Goal: Task Accomplishment & Management: Manage account settings

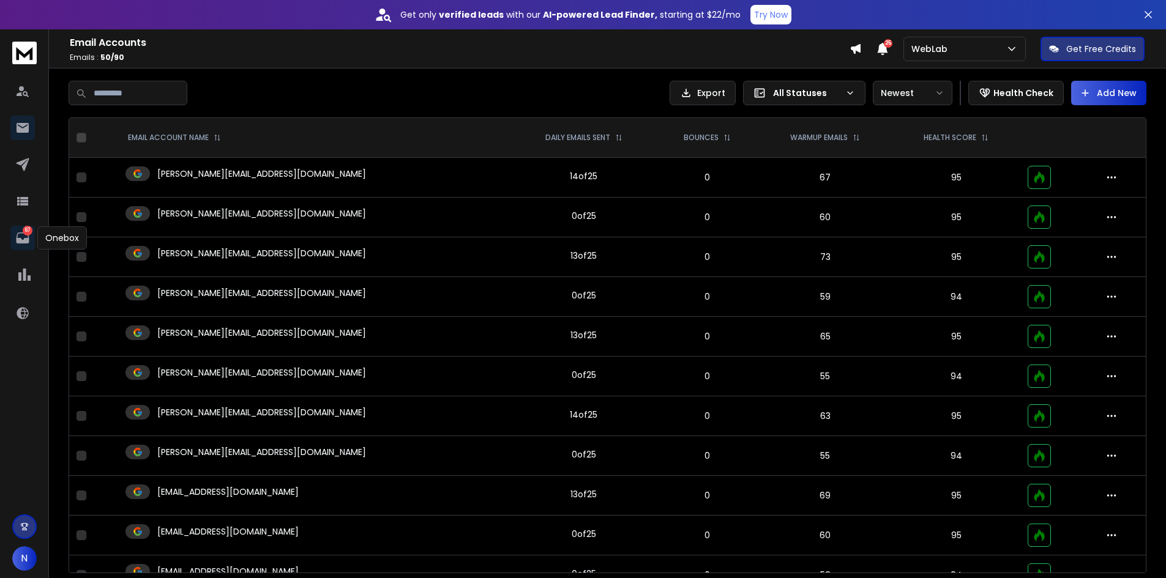
click at [20, 239] on icon at bounding box center [22, 238] width 13 height 11
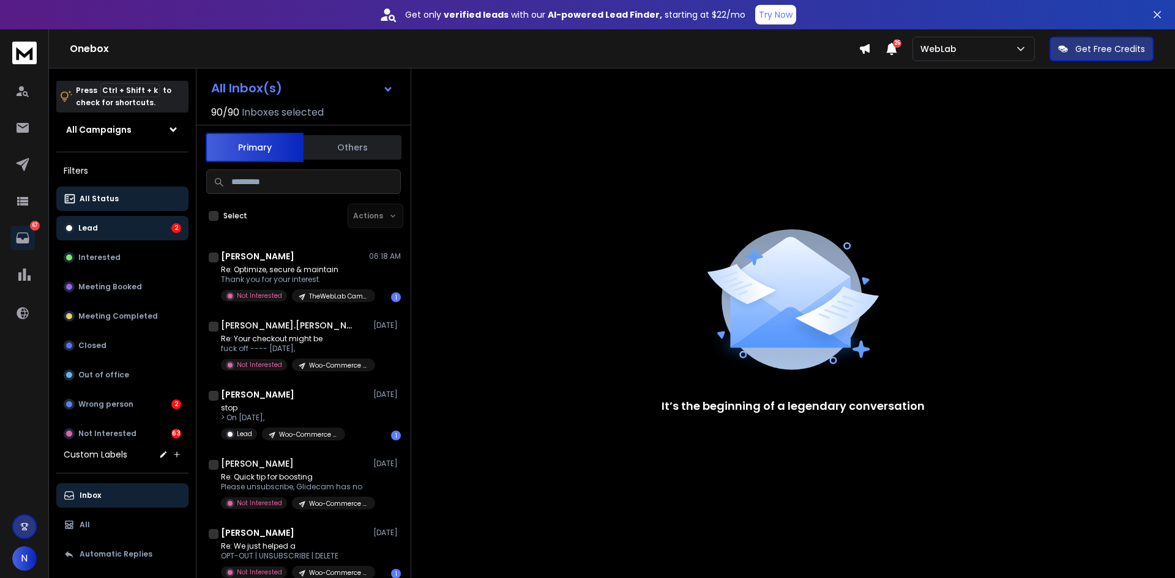
click at [124, 230] on button "Lead 2" at bounding box center [122, 228] width 132 height 24
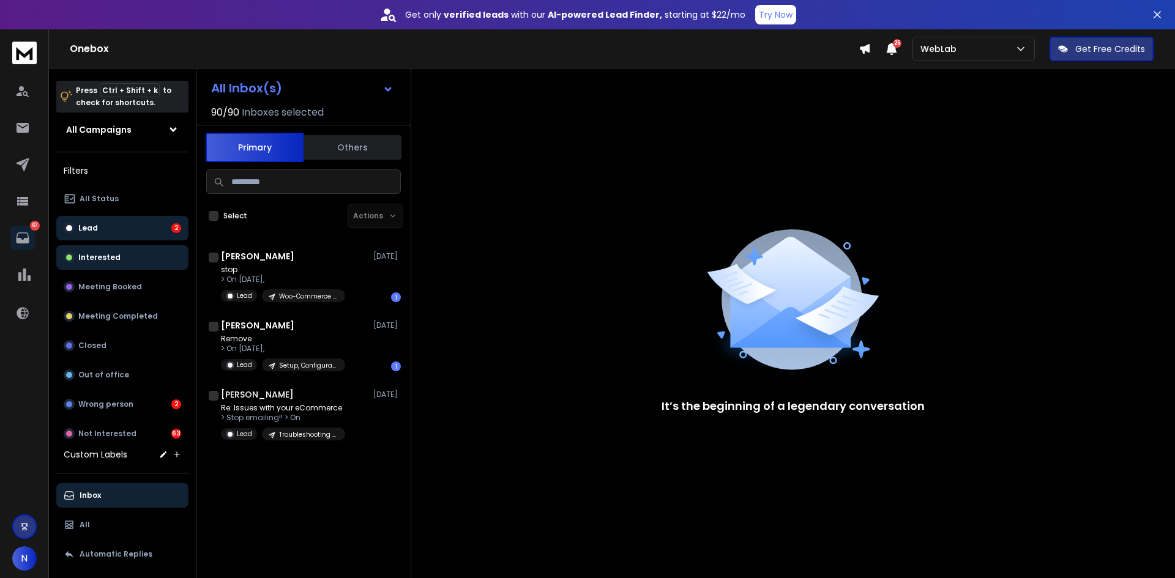
click at [91, 262] on p "Interested" at bounding box center [99, 258] width 42 height 10
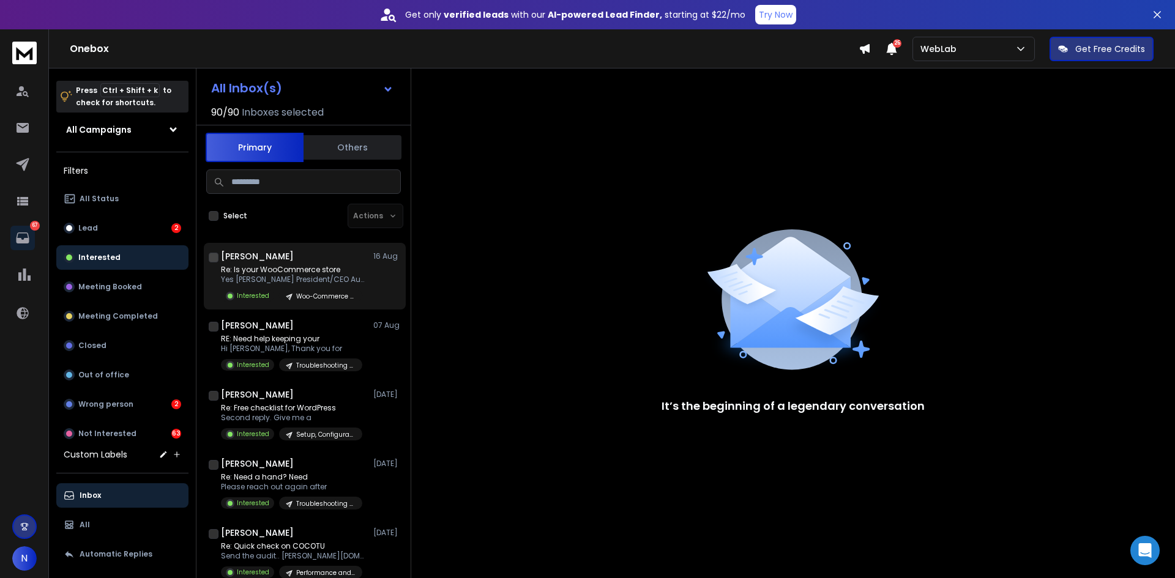
click at [277, 269] on p "Re: Is your WooCommerce store" at bounding box center [294, 270] width 147 height 10
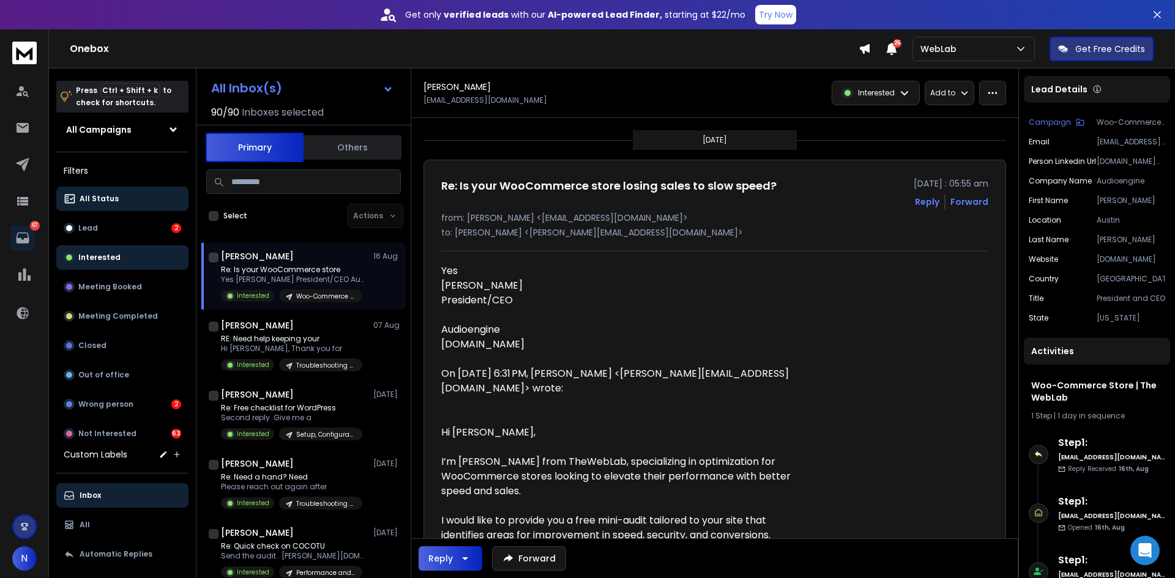
click at [90, 198] on p "All Status" at bounding box center [99, 199] width 39 height 10
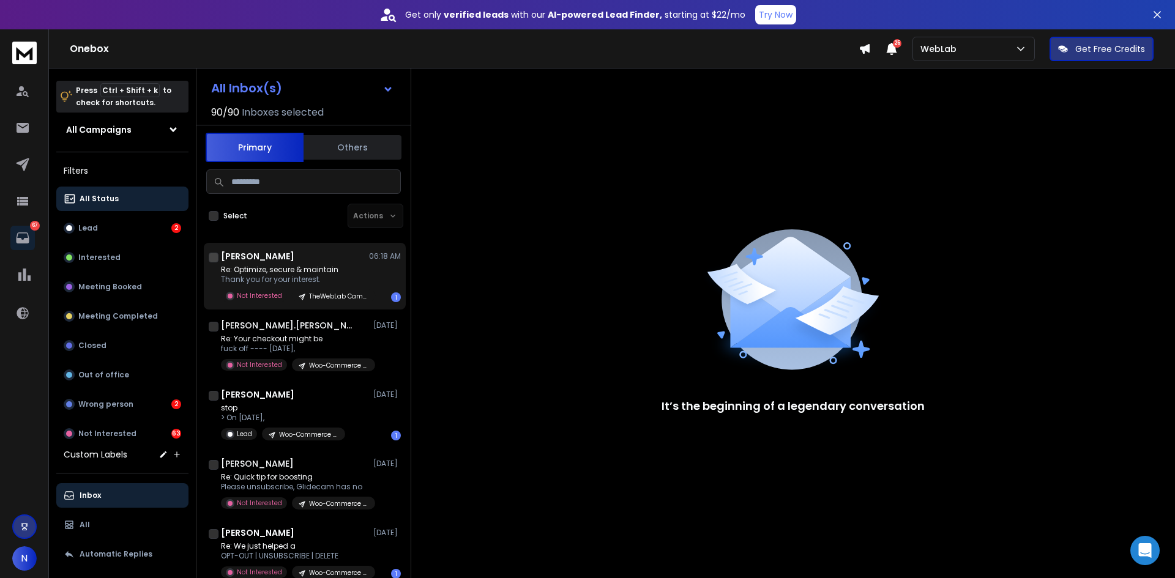
click at [318, 263] on div "[PERSON_NAME] 06:18 AM Re: Optimize, secure & maintain Thank you for your inter…" at bounding box center [311, 276] width 180 height 52
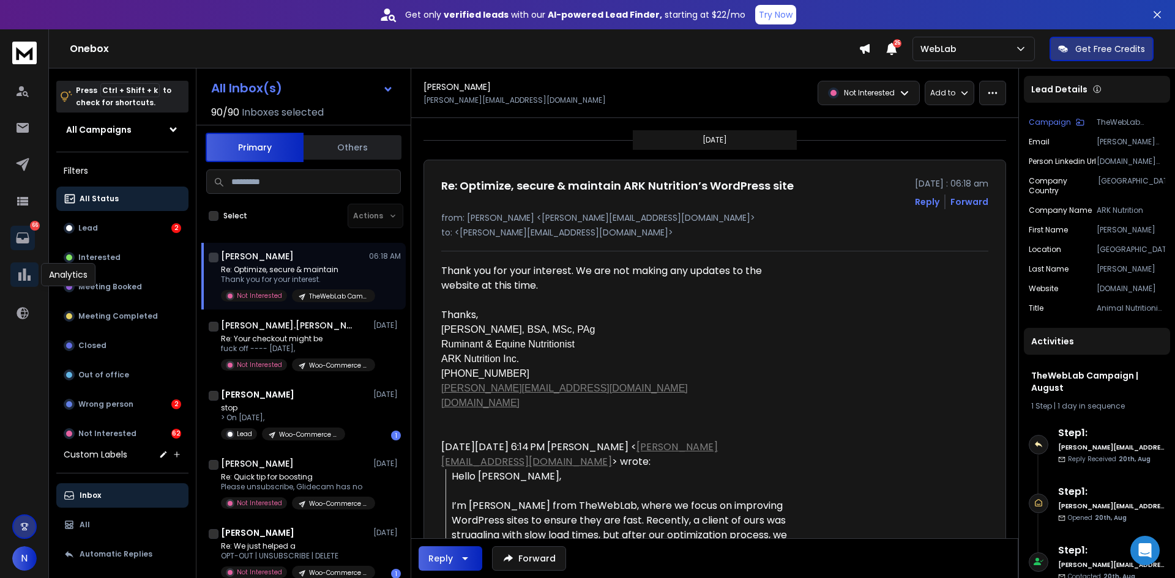
click at [32, 278] on icon at bounding box center [24, 275] width 18 height 18
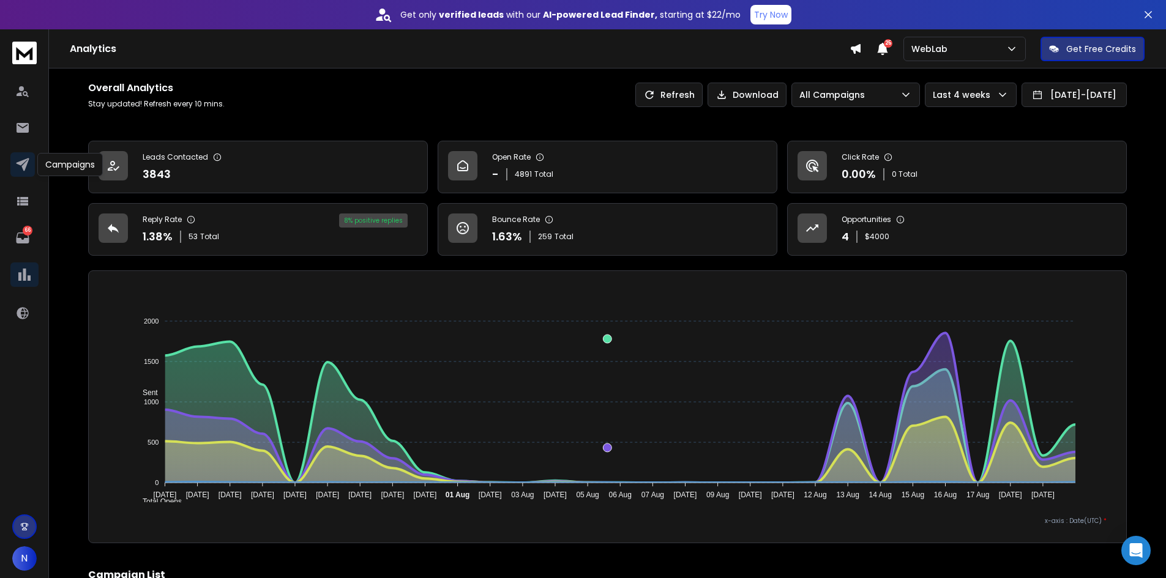
click at [21, 168] on icon at bounding box center [22, 164] width 15 height 15
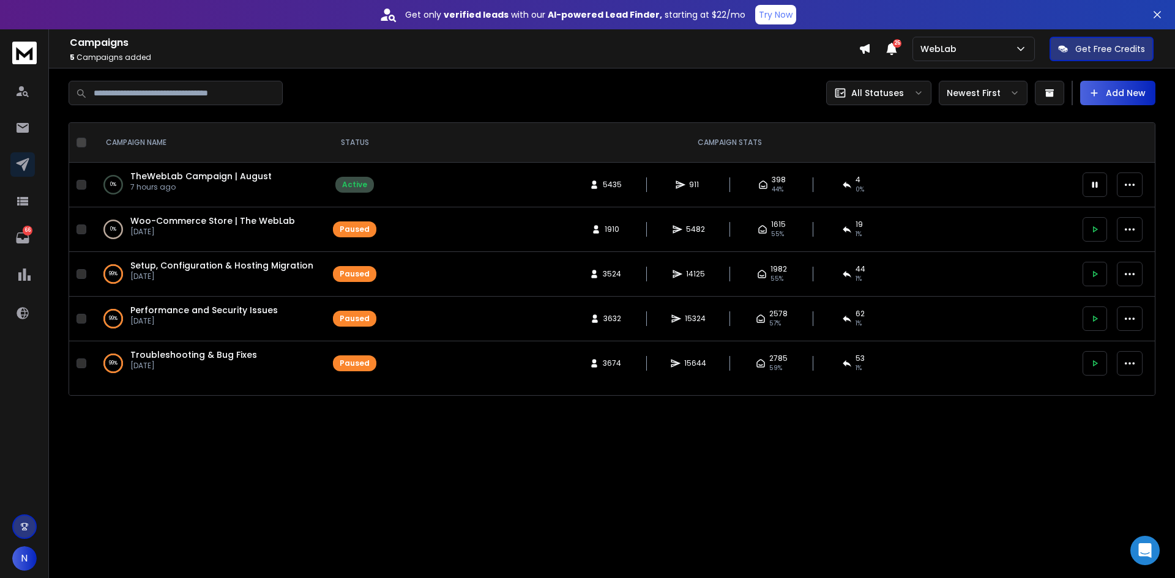
click at [437, 182] on div "5435 911 398 44 % 4 0 %" at bounding box center [729, 185] width 677 height 20
